Goal: Task Accomplishment & Management: Manage account settings

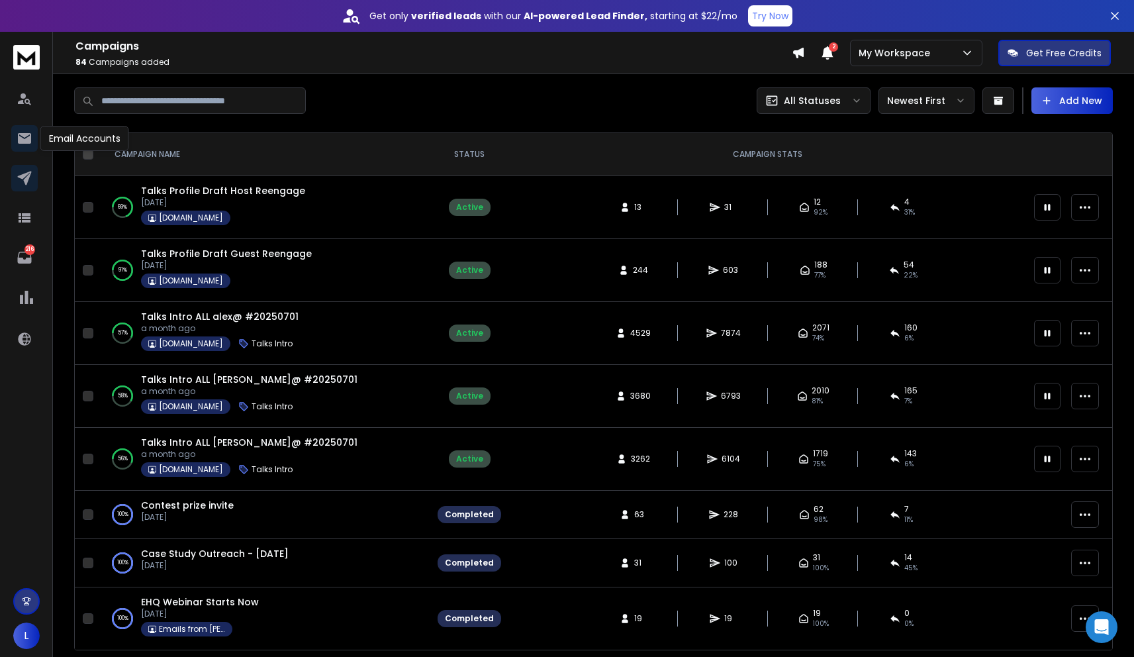
click at [28, 138] on icon at bounding box center [24, 138] width 13 height 11
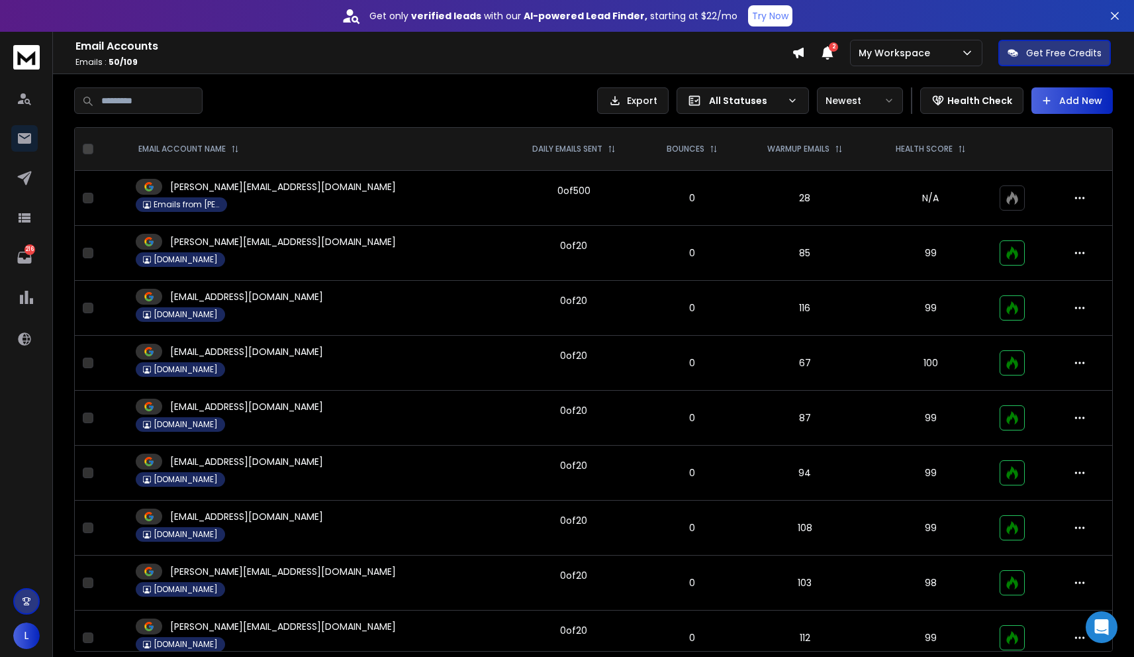
click at [115, 105] on input at bounding box center [138, 100] width 128 height 26
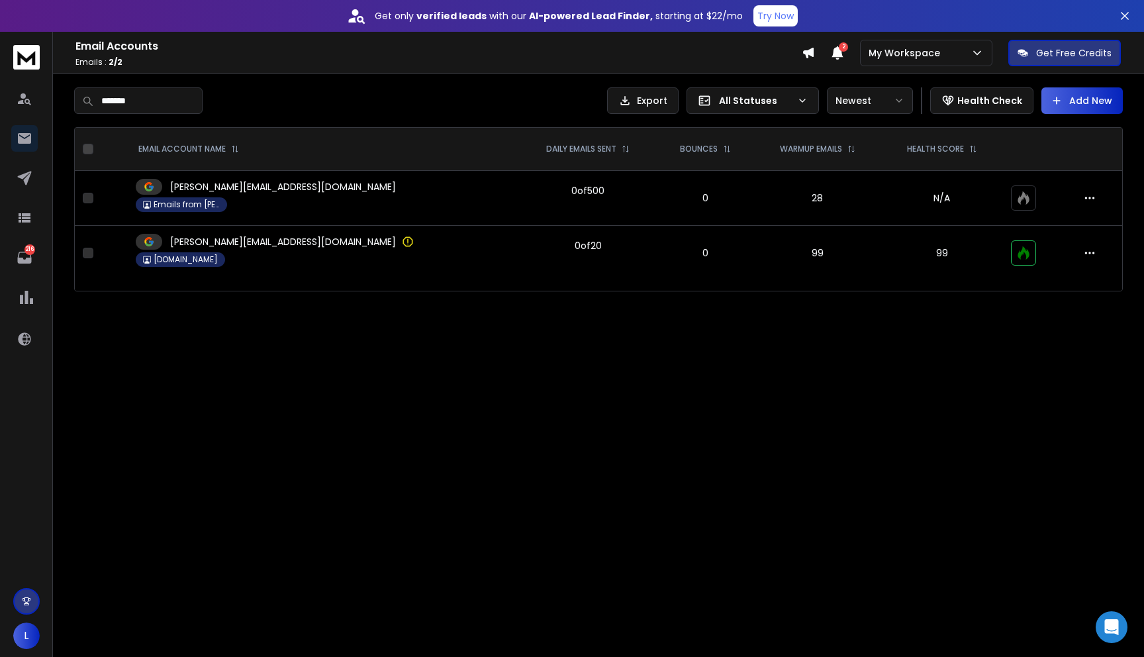
type input "*******"
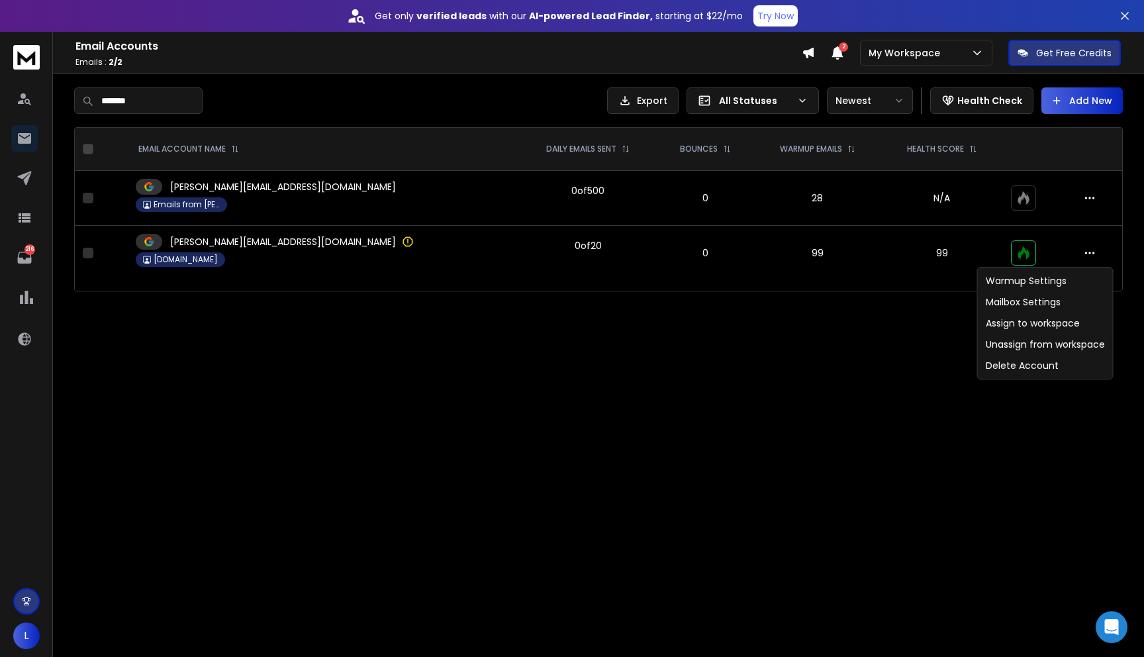
click at [1089, 254] on icon at bounding box center [1090, 253] width 12 height 12
click at [1032, 280] on div "Warmup Settings" at bounding box center [1046, 280] width 130 height 21
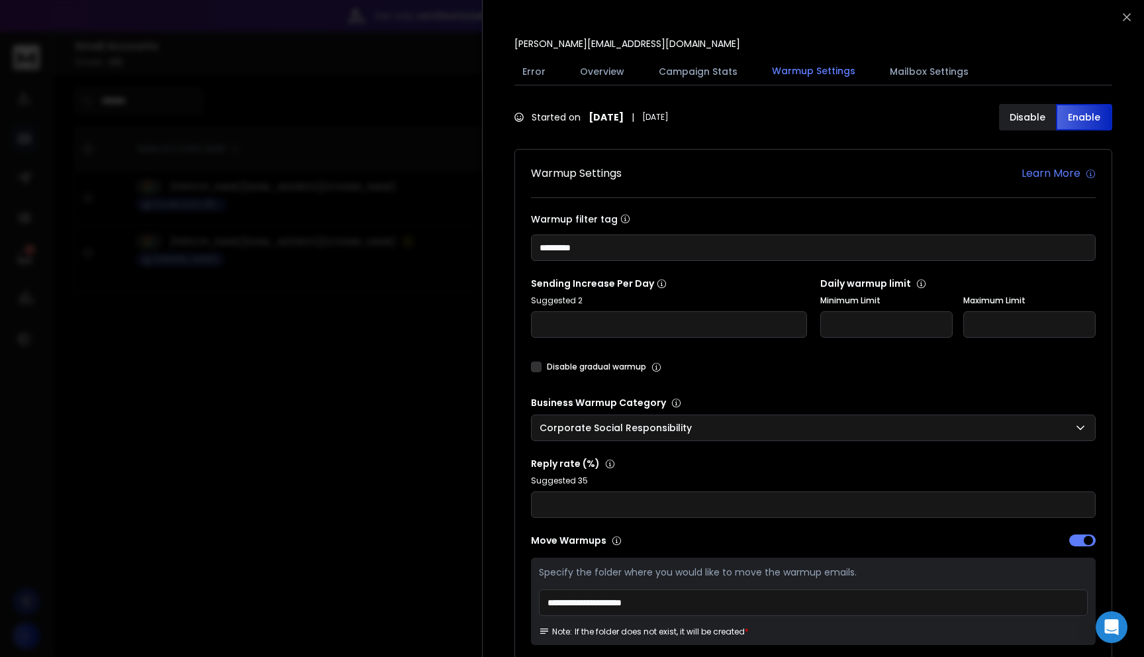
click at [913, 66] on button "Mailbox Settings" at bounding box center [929, 71] width 95 height 29
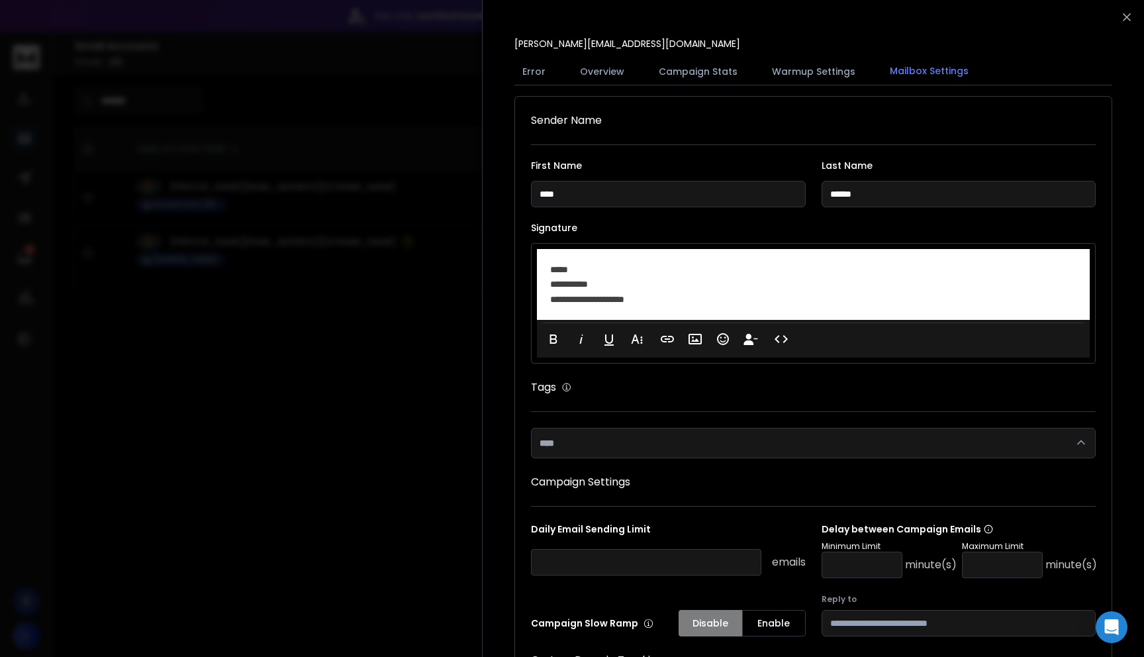
click at [815, 72] on button "Warmup Settings" at bounding box center [813, 71] width 99 height 29
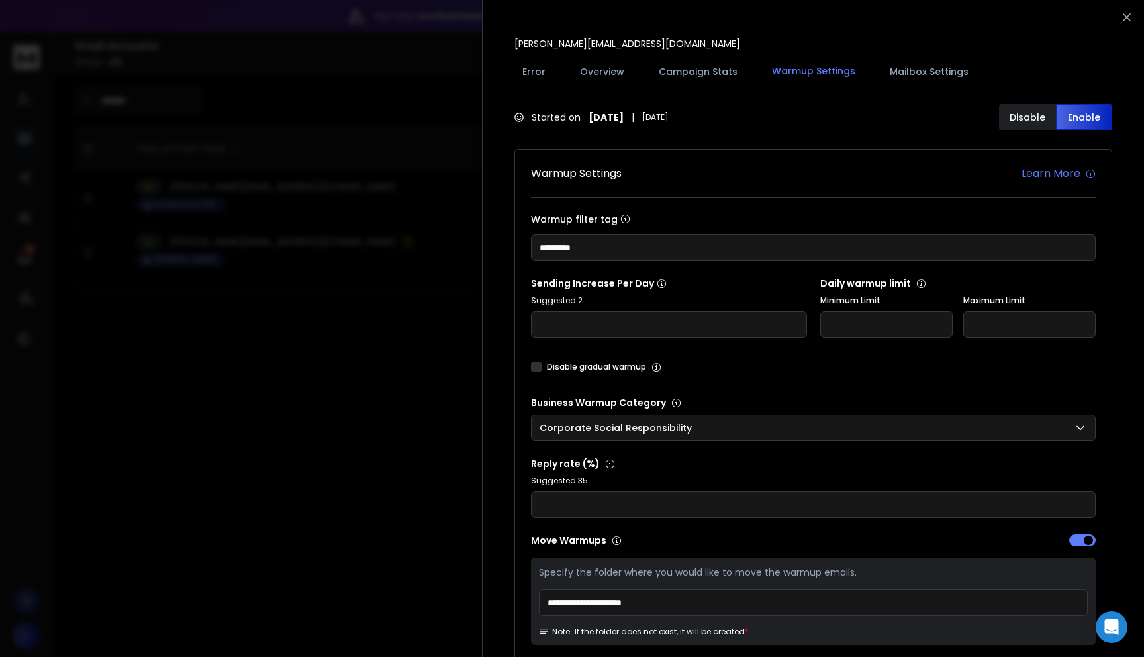
click at [693, 66] on button "Campaign Stats" at bounding box center [698, 71] width 95 height 29
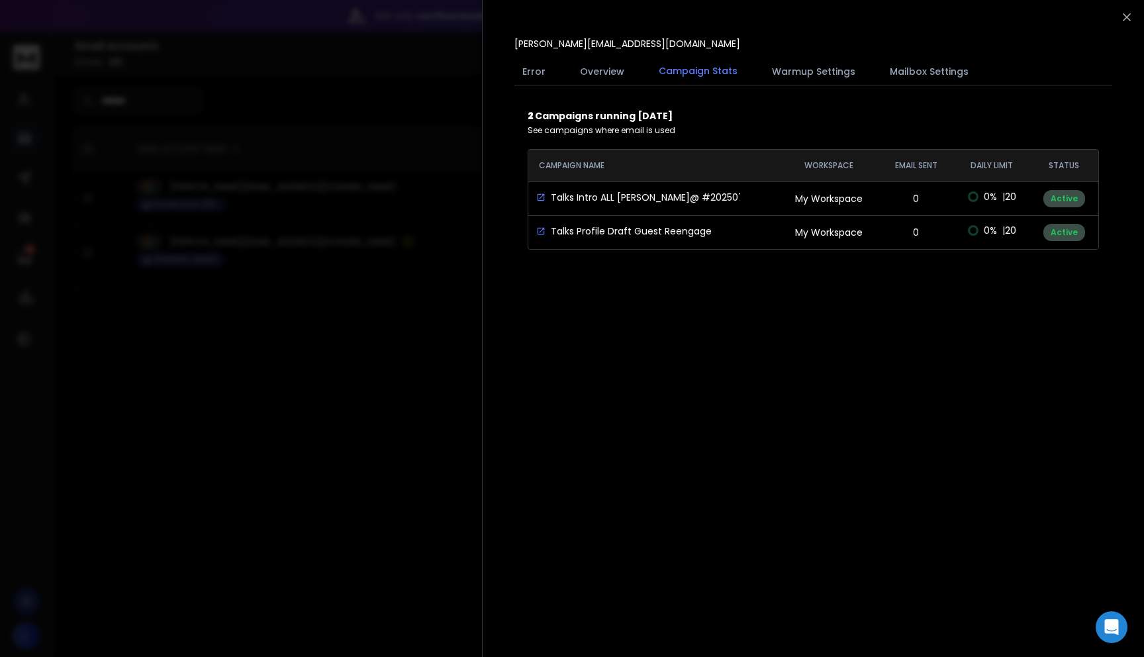
click at [595, 66] on button "Overview" at bounding box center [602, 71] width 60 height 29
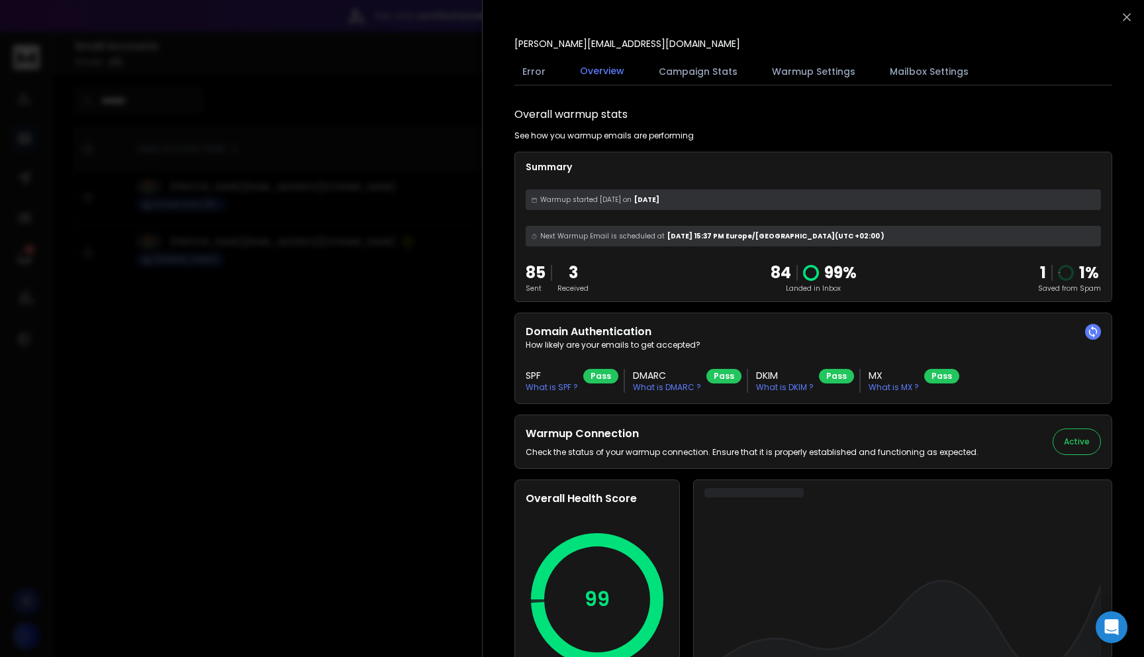
click at [534, 69] on button "Error" at bounding box center [534, 71] width 39 height 29
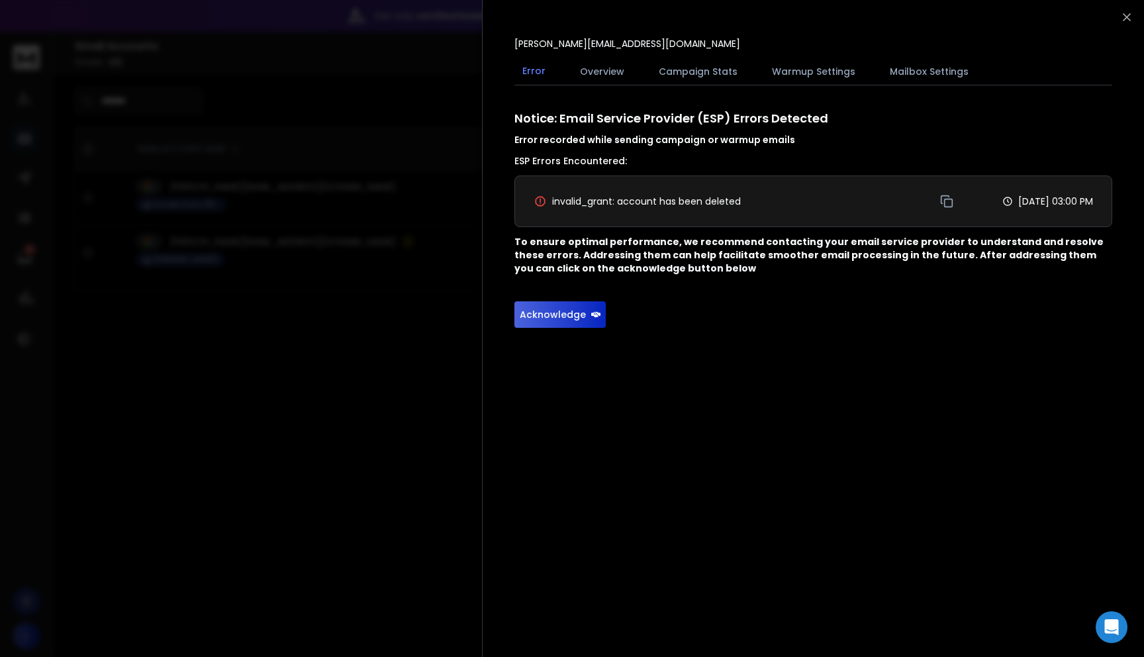
click at [572, 319] on button "Acknowledge" at bounding box center [560, 314] width 91 height 26
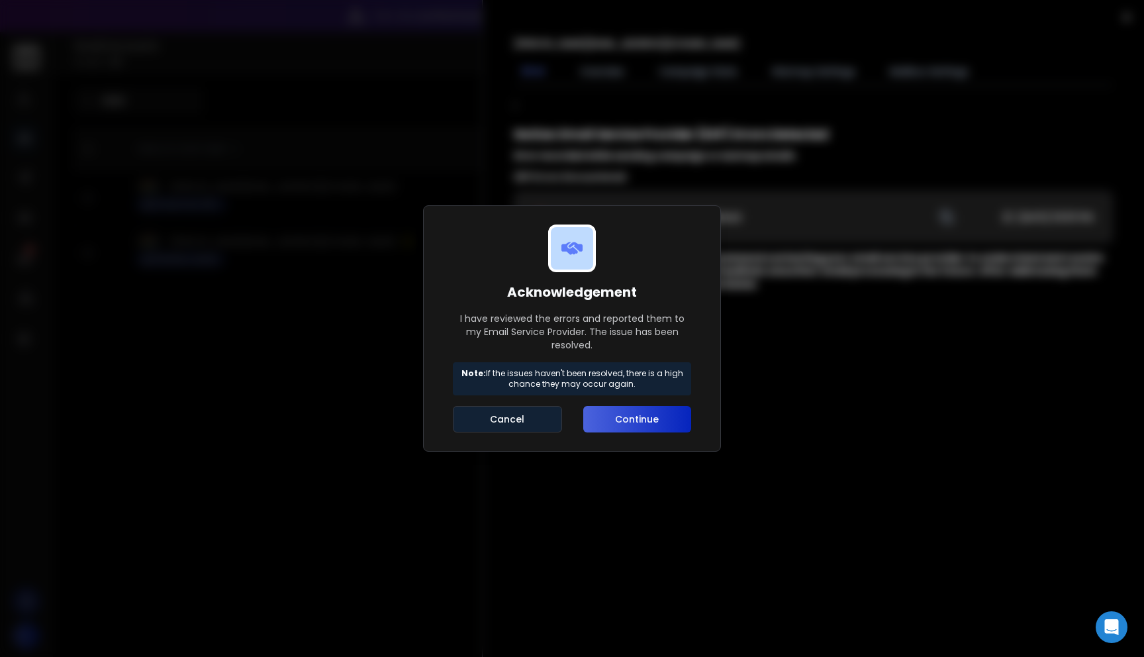
click at [524, 428] on button "Cancel" at bounding box center [507, 419] width 109 height 26
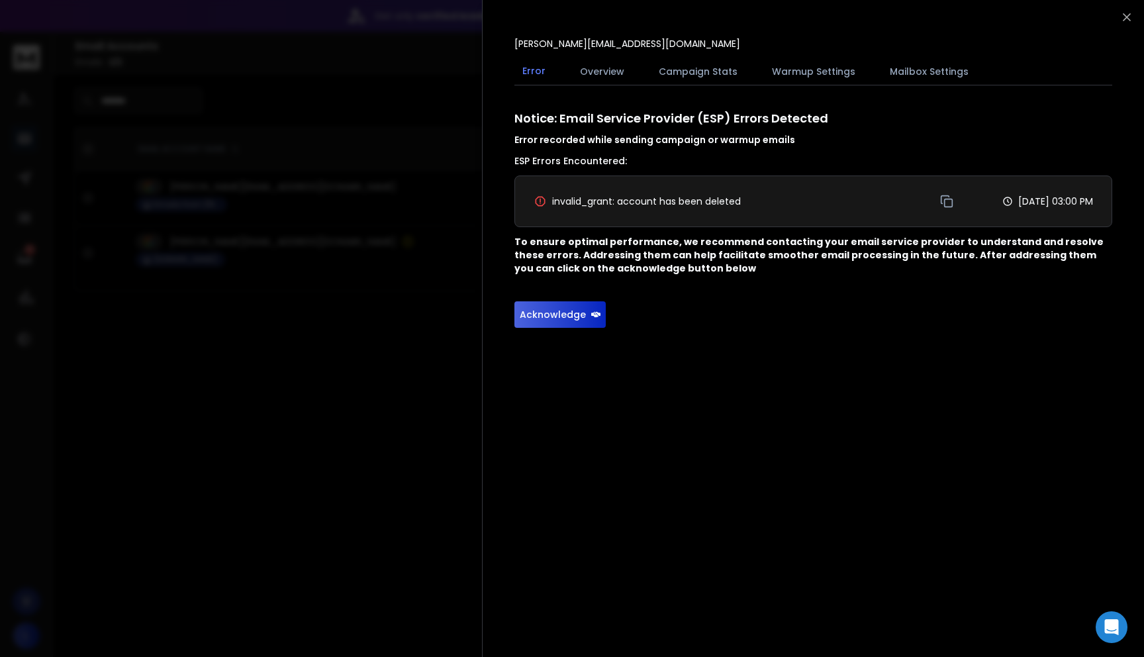
click at [942, 72] on button "Mailbox Settings" at bounding box center [929, 71] width 95 height 29
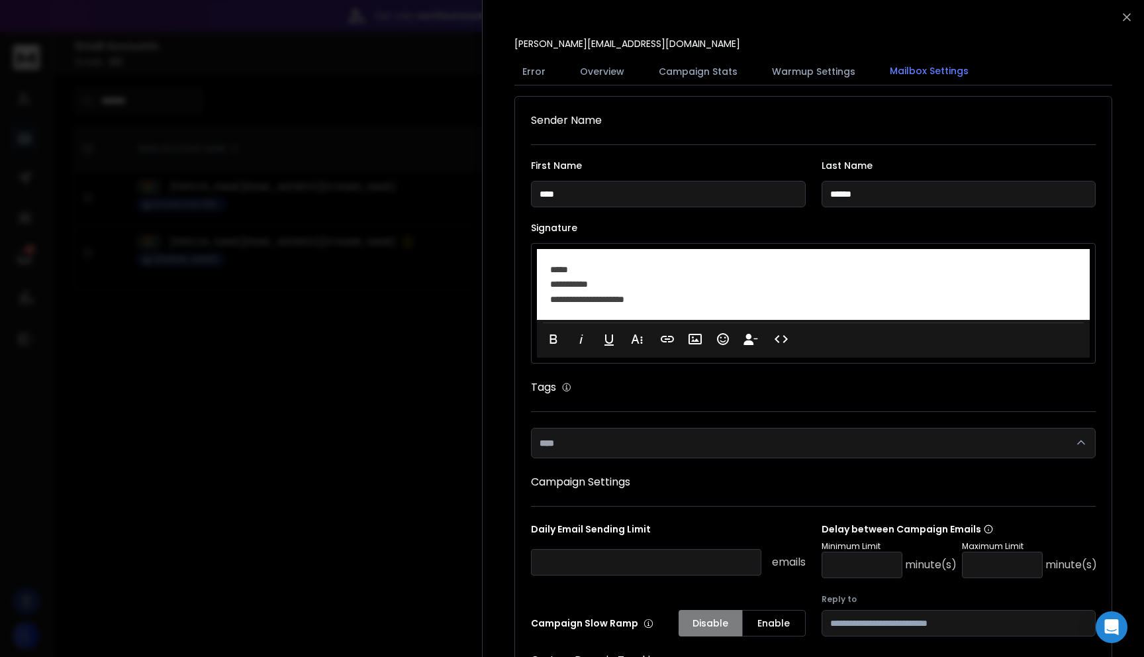
click at [813, 60] on button "Warmup Settings" at bounding box center [813, 71] width 99 height 29
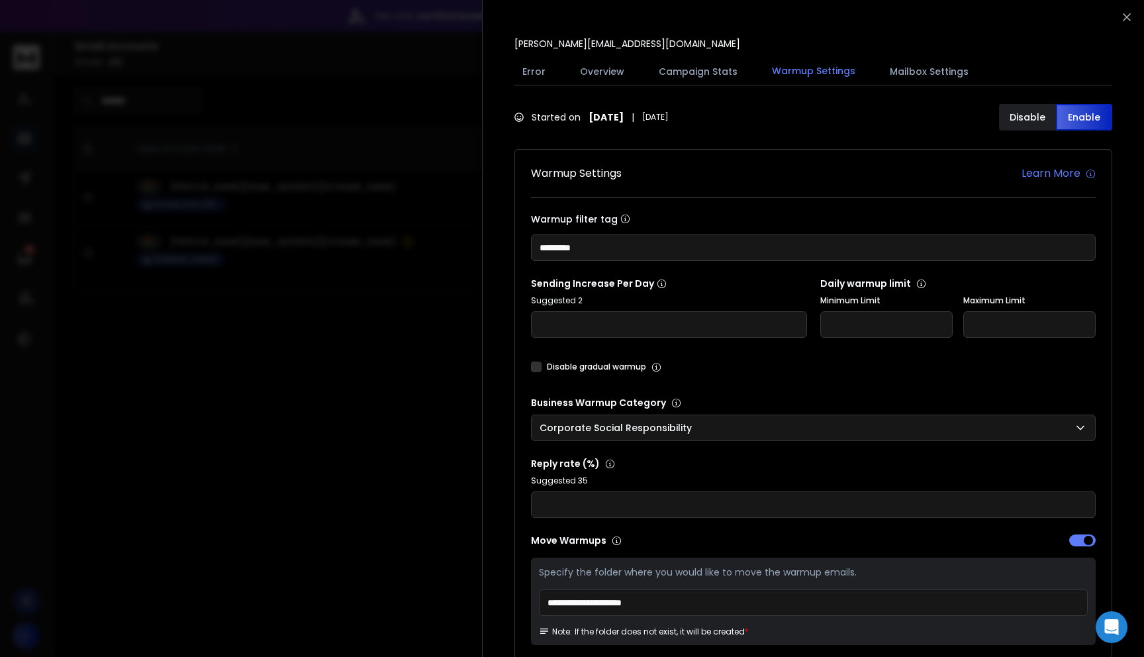
click at [585, 68] on button "Overview" at bounding box center [602, 71] width 60 height 29
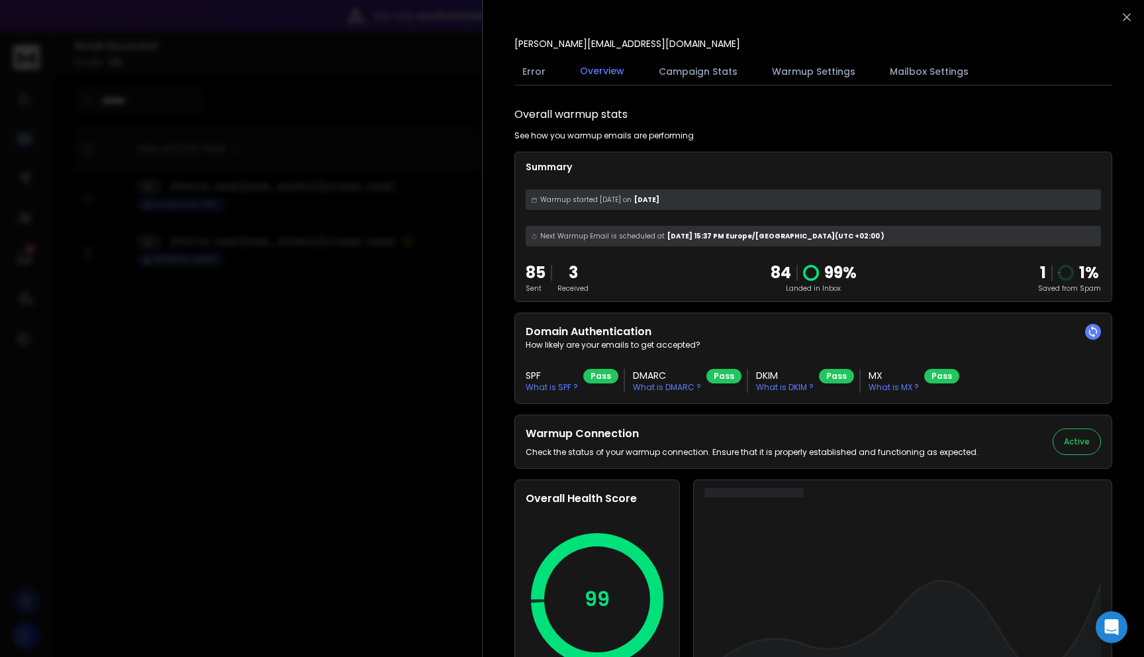
click at [687, 66] on button "Campaign Stats" at bounding box center [698, 71] width 95 height 29
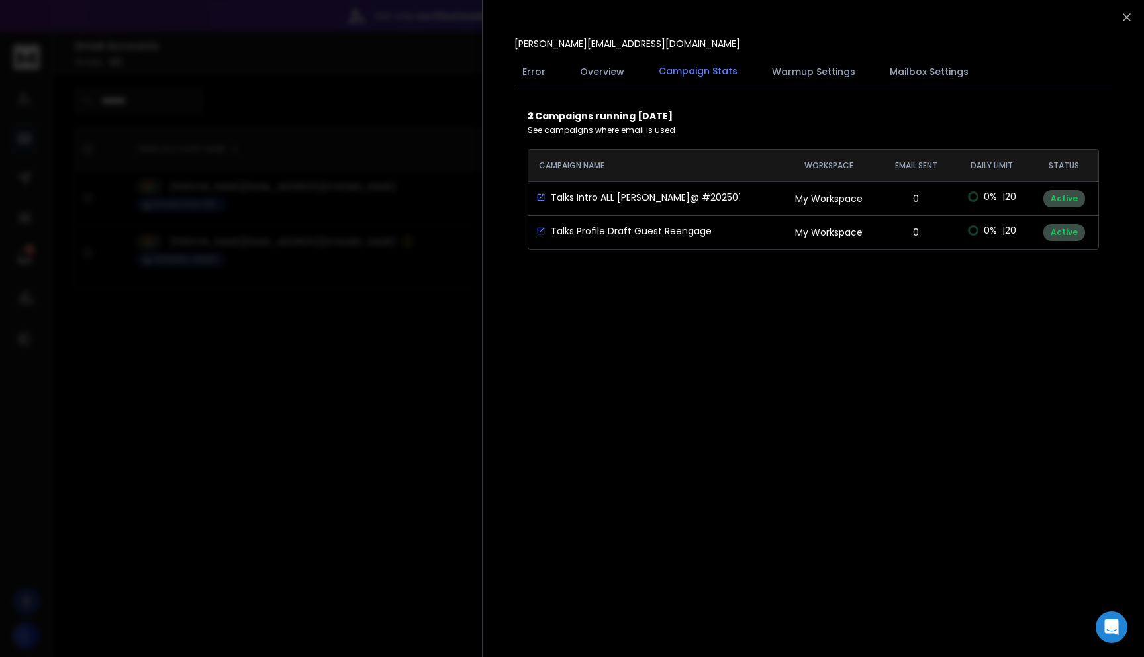
click at [813, 70] on button "Warmup Settings" at bounding box center [813, 71] width 99 height 29
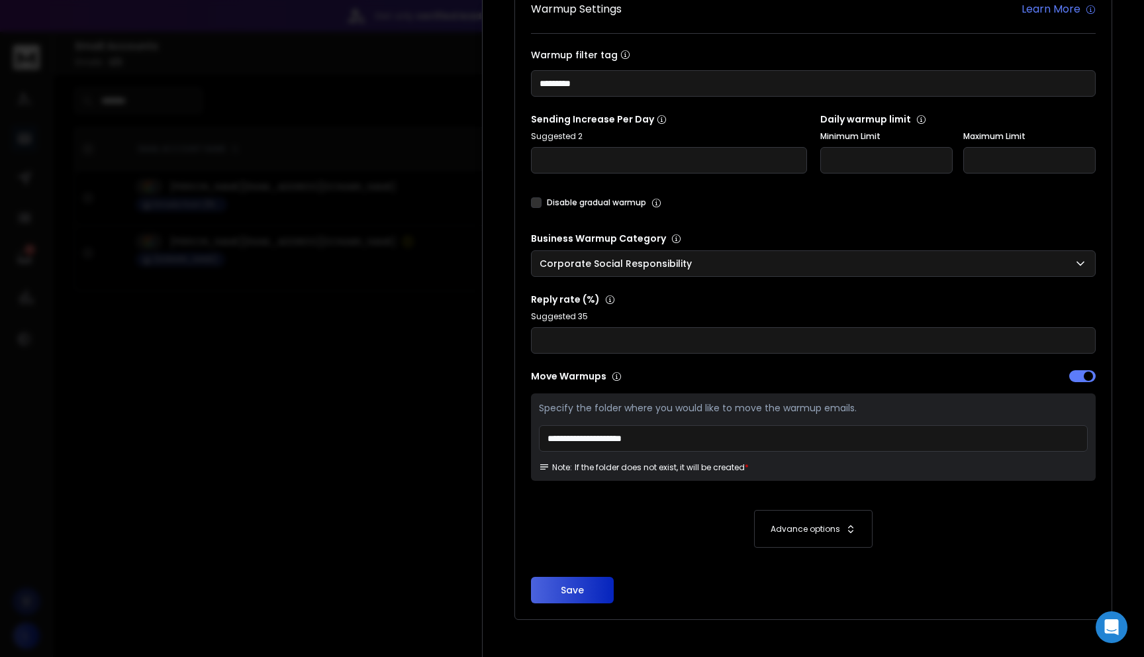
click at [816, 530] on p "Advance options" at bounding box center [806, 529] width 70 height 11
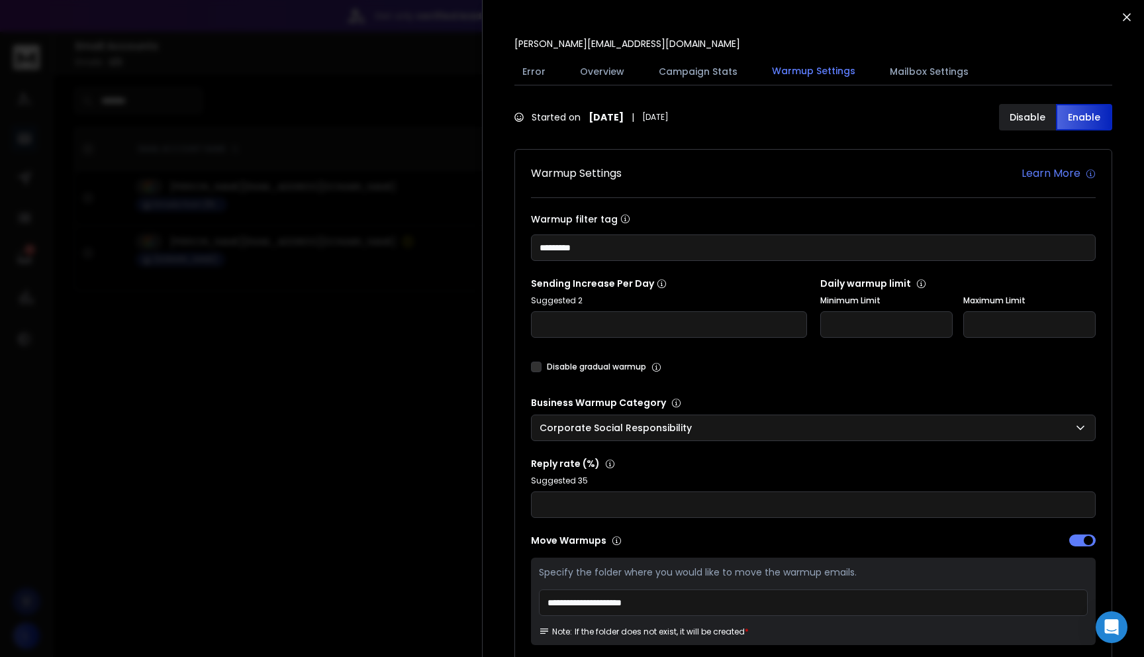
click at [1125, 19] on icon "button" at bounding box center [1127, 17] width 7 height 7
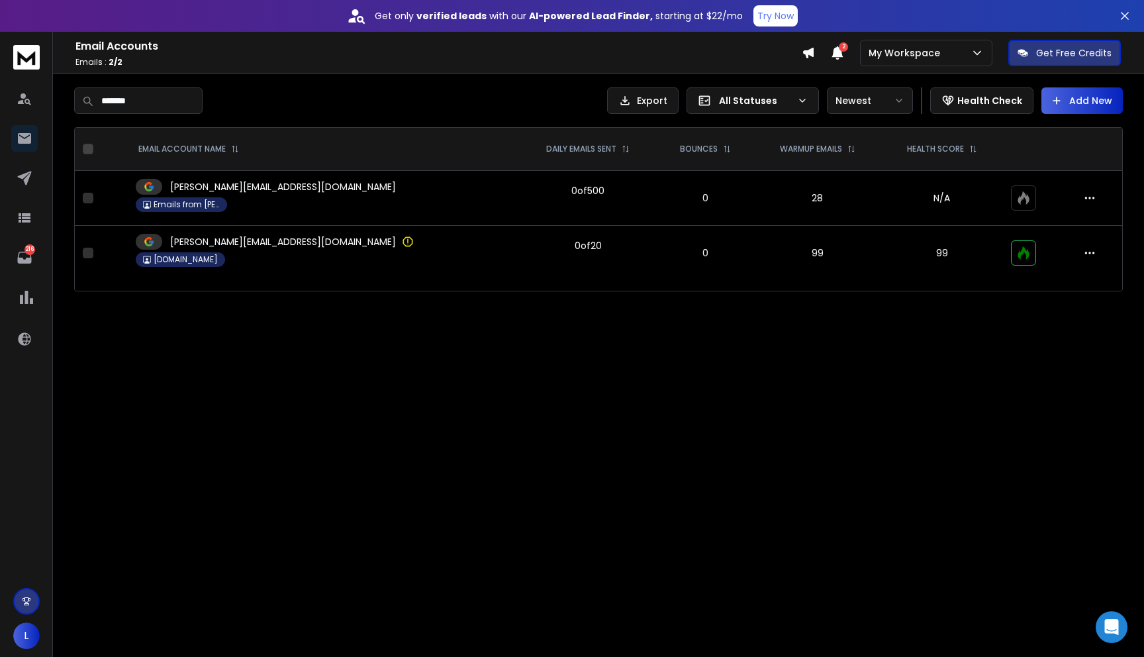
click at [1089, 256] on icon at bounding box center [1090, 253] width 12 height 12
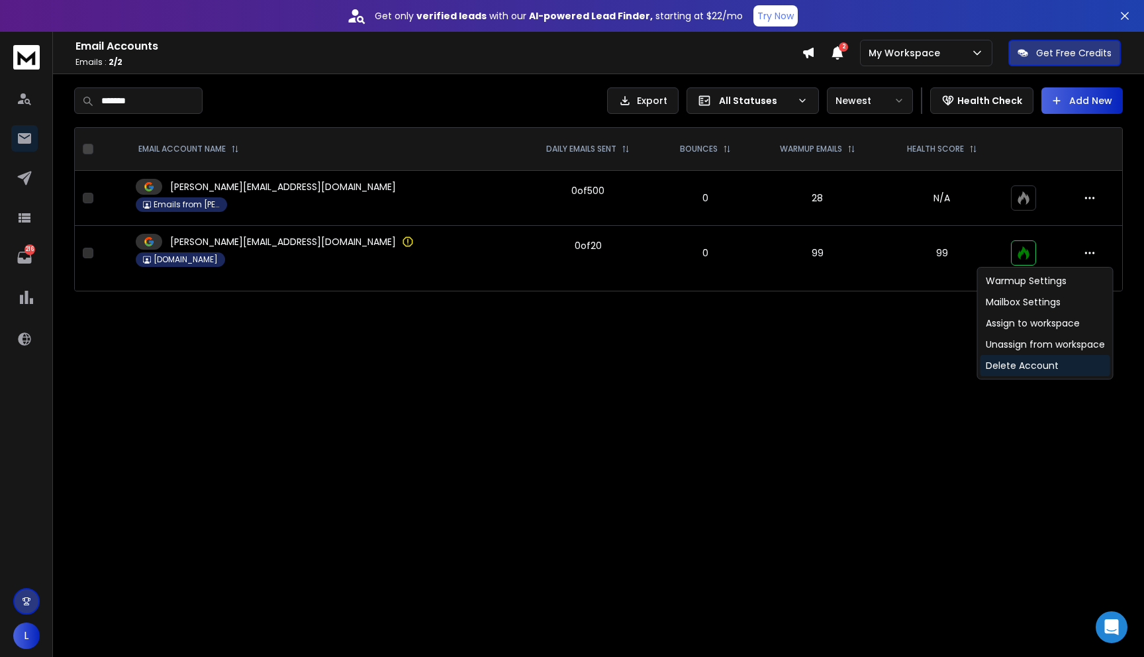
click at [1033, 366] on div "Delete Account" at bounding box center [1046, 365] width 130 height 21
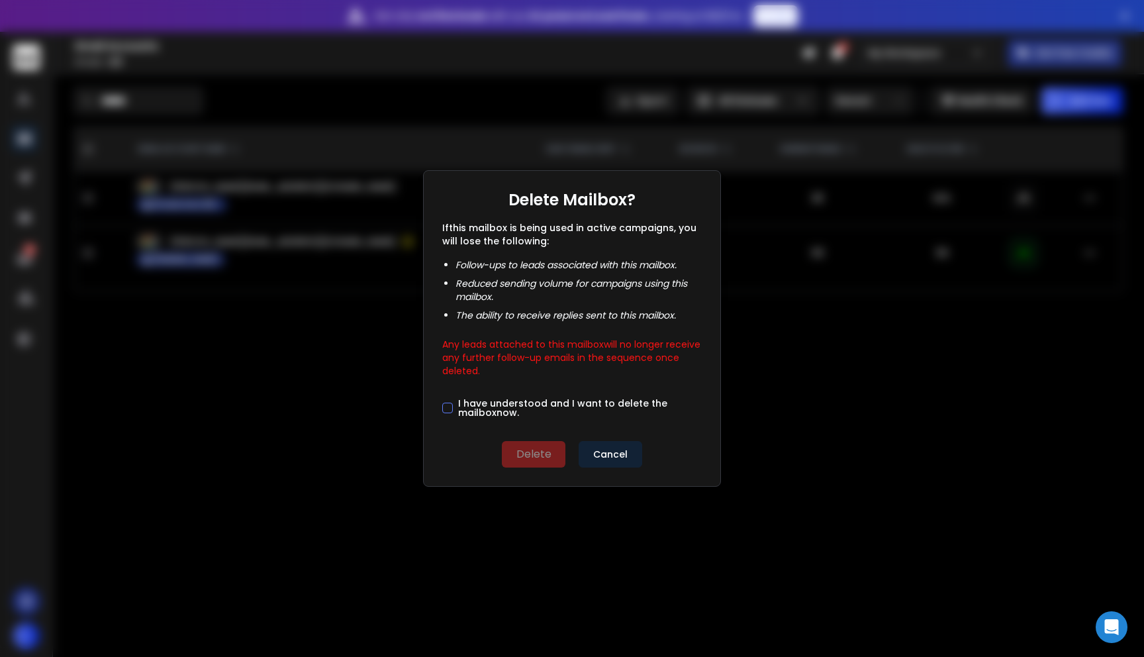
click at [450, 408] on button "I have understood and I want to delete the mailbox now." at bounding box center [447, 408] width 11 height 11
click at [536, 459] on button "Delete" at bounding box center [534, 454] width 64 height 26
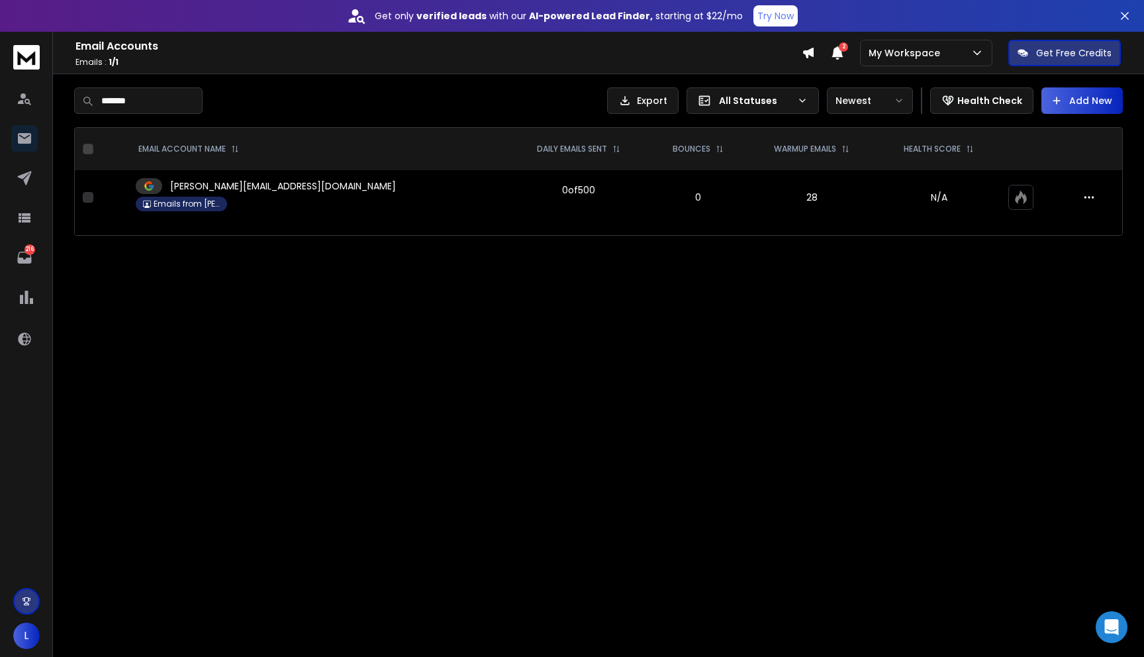
click at [148, 103] on input "*******" at bounding box center [138, 100] width 128 height 26
